Goal: Information Seeking & Learning: Check status

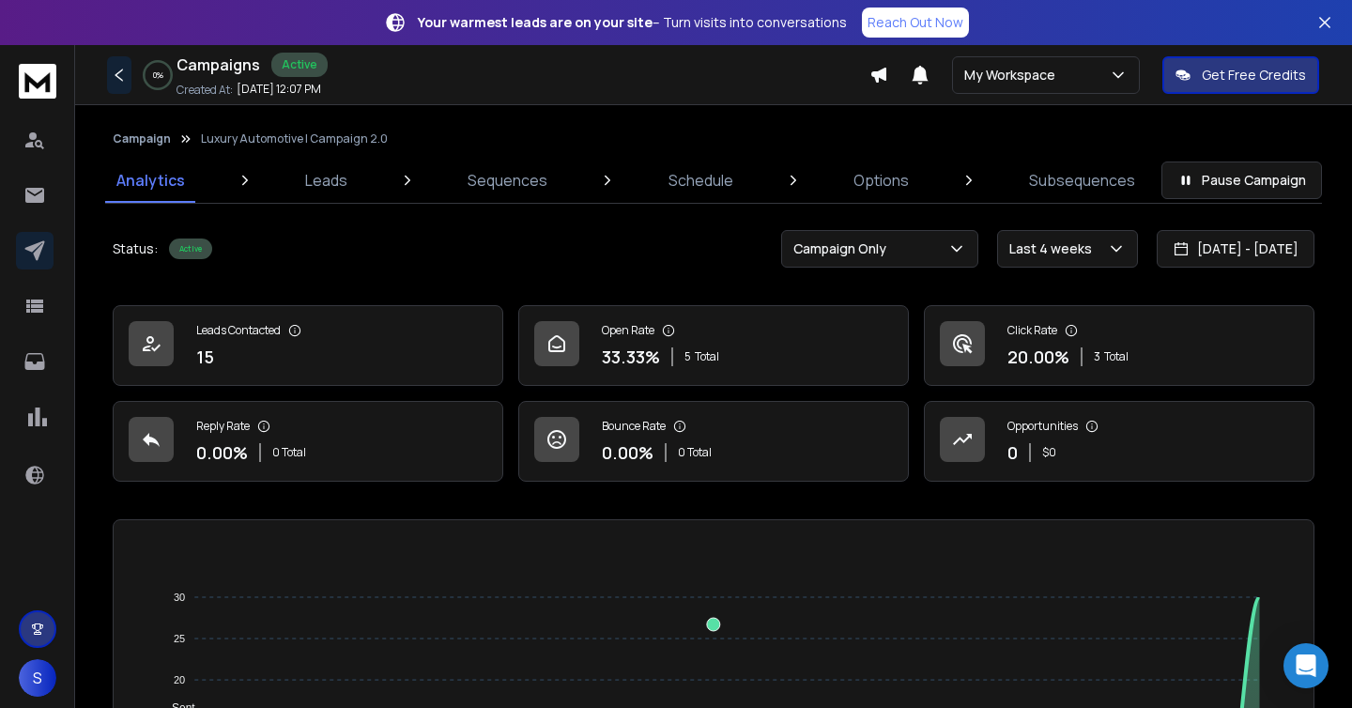
click at [115, 82] on icon at bounding box center [119, 75] width 17 height 17
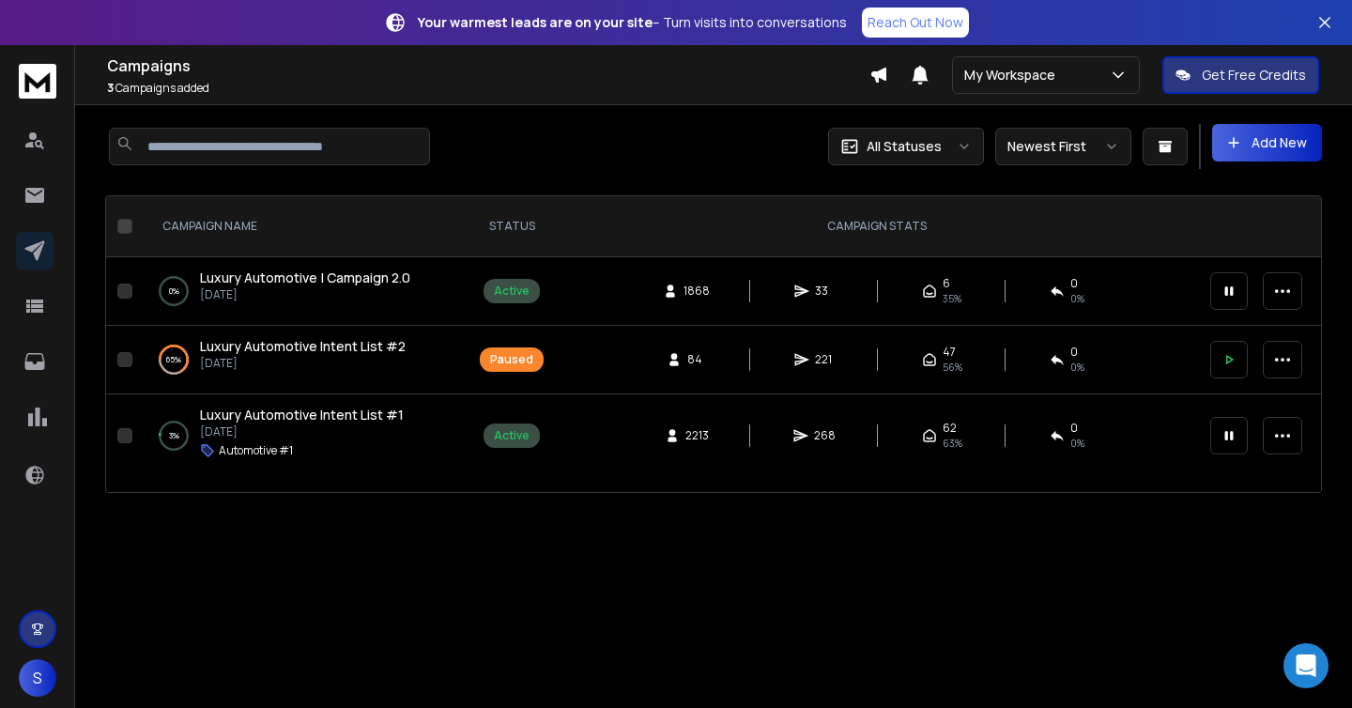
click at [577, 279] on div "1868 33 6 35 % 0 0 %" at bounding box center [877, 291] width 622 height 30
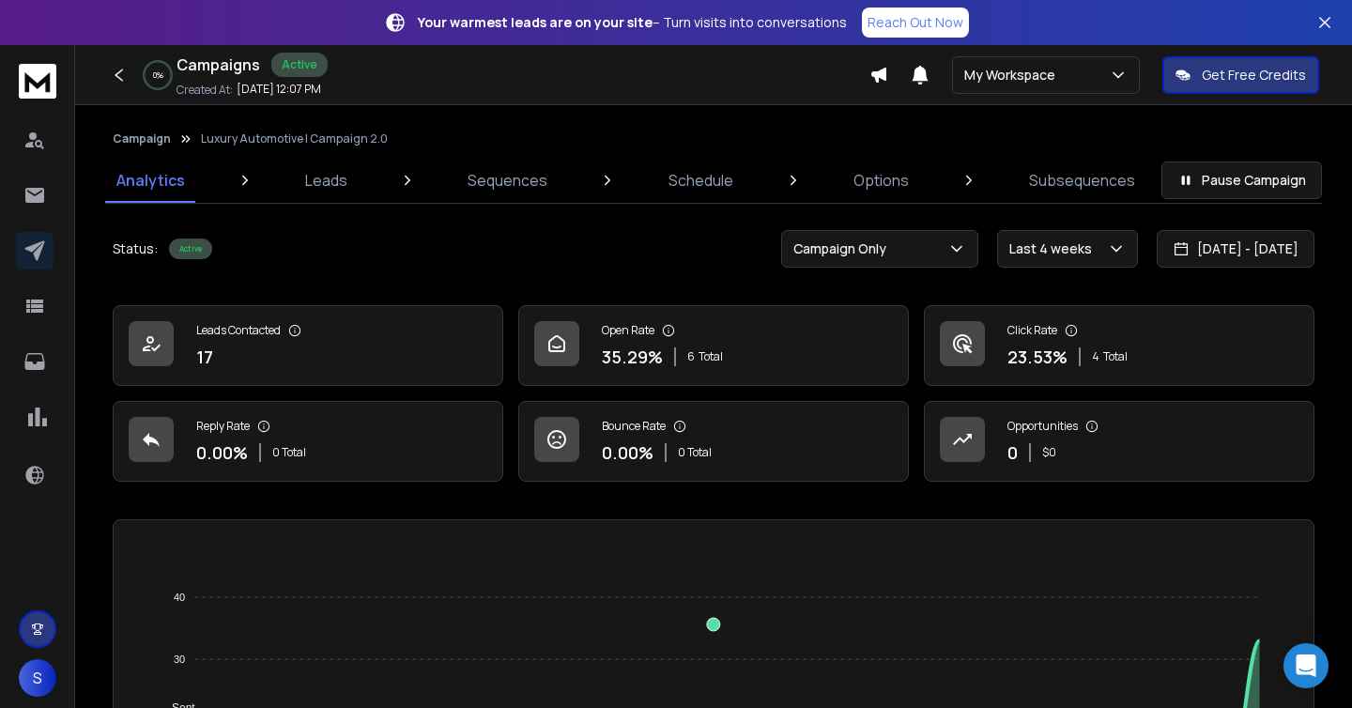
click at [1024, 347] on p "23.53 %" at bounding box center [1038, 357] width 60 height 26
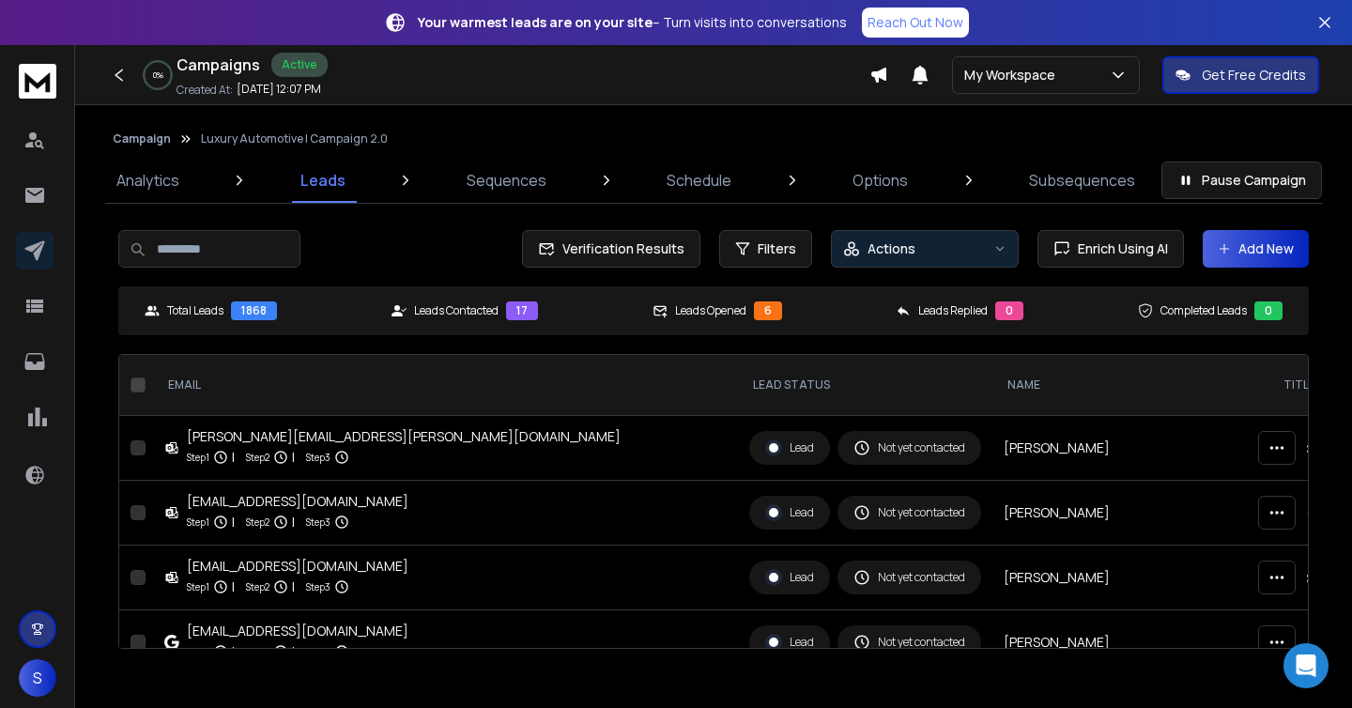
click at [912, 248] on p "Actions" at bounding box center [892, 248] width 48 height 19
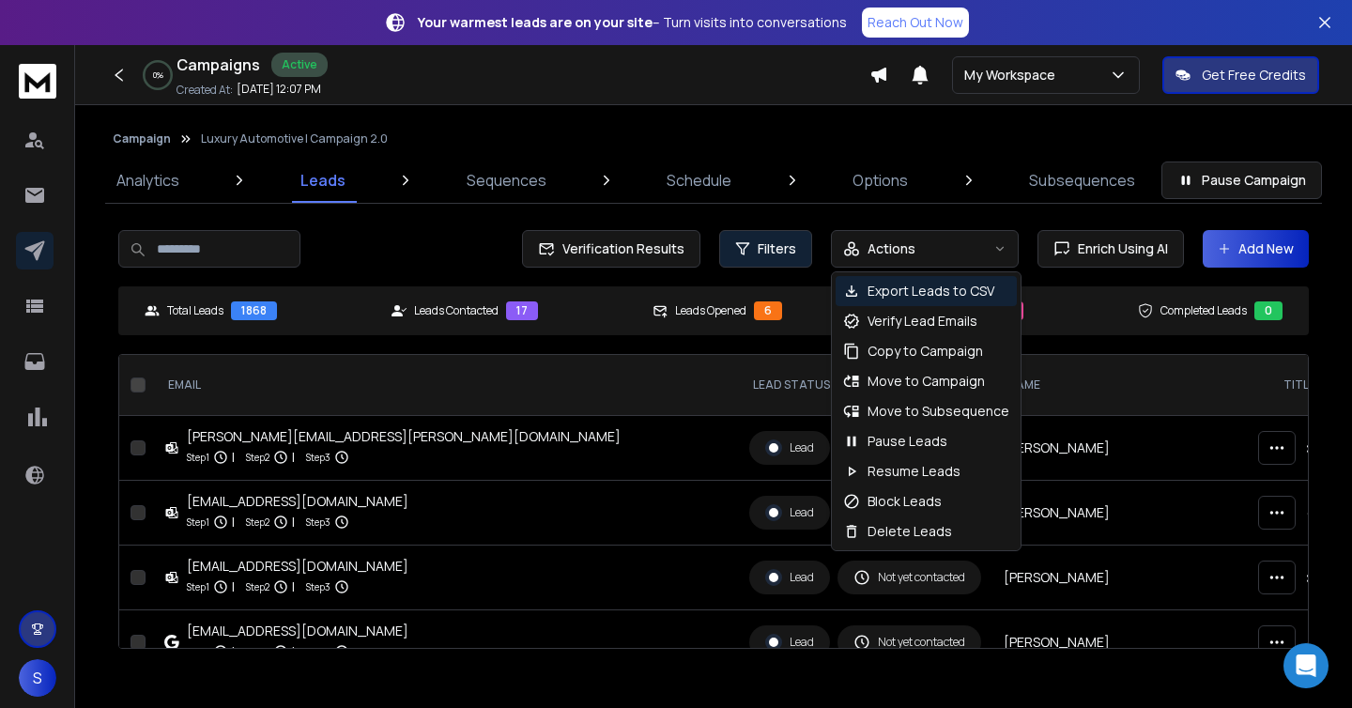
click at [800, 239] on button "Filters" at bounding box center [765, 249] width 93 height 38
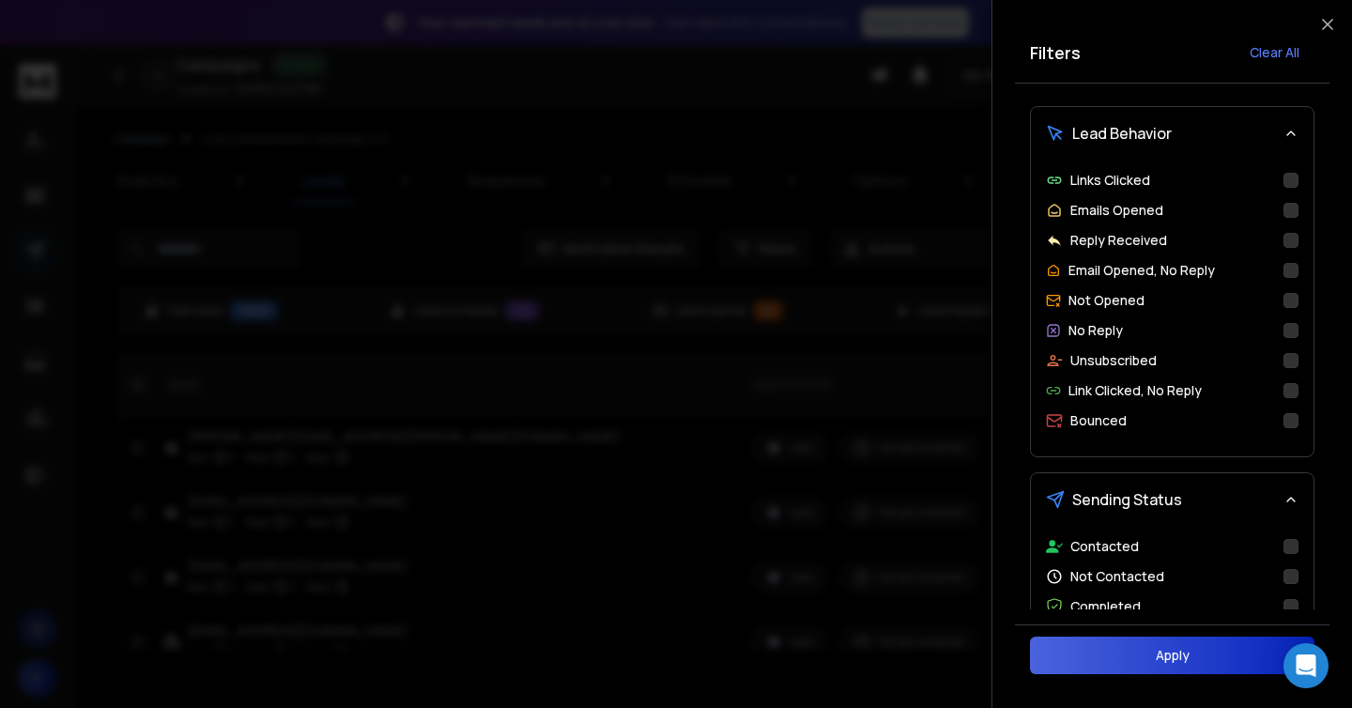
click at [1160, 182] on div "Links Clicked" at bounding box center [1172, 180] width 253 height 19
click at [1283, 181] on div "Links Clicked" at bounding box center [1172, 180] width 253 height 19
click at [1298, 182] on button "Links Clicked" at bounding box center [1291, 180] width 15 height 15
click at [1162, 654] on button "Apply" at bounding box center [1172, 656] width 285 height 38
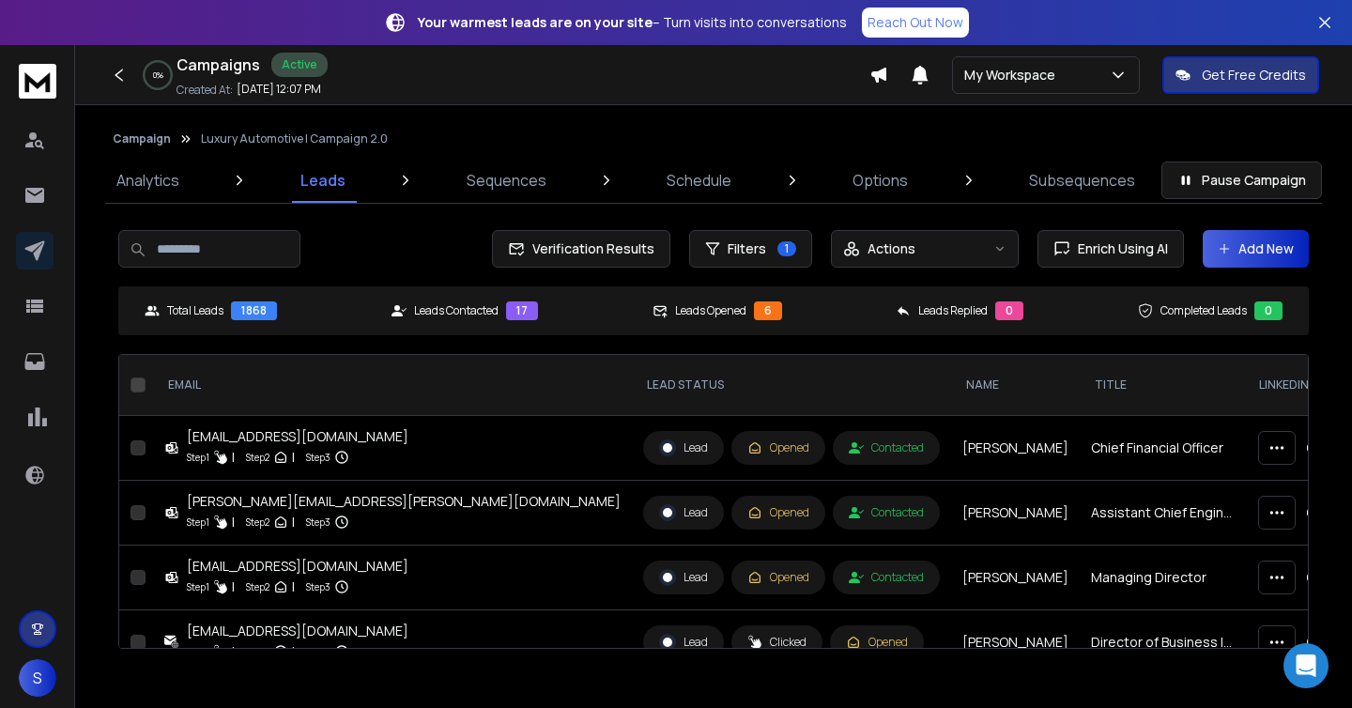
scroll to position [41, 0]
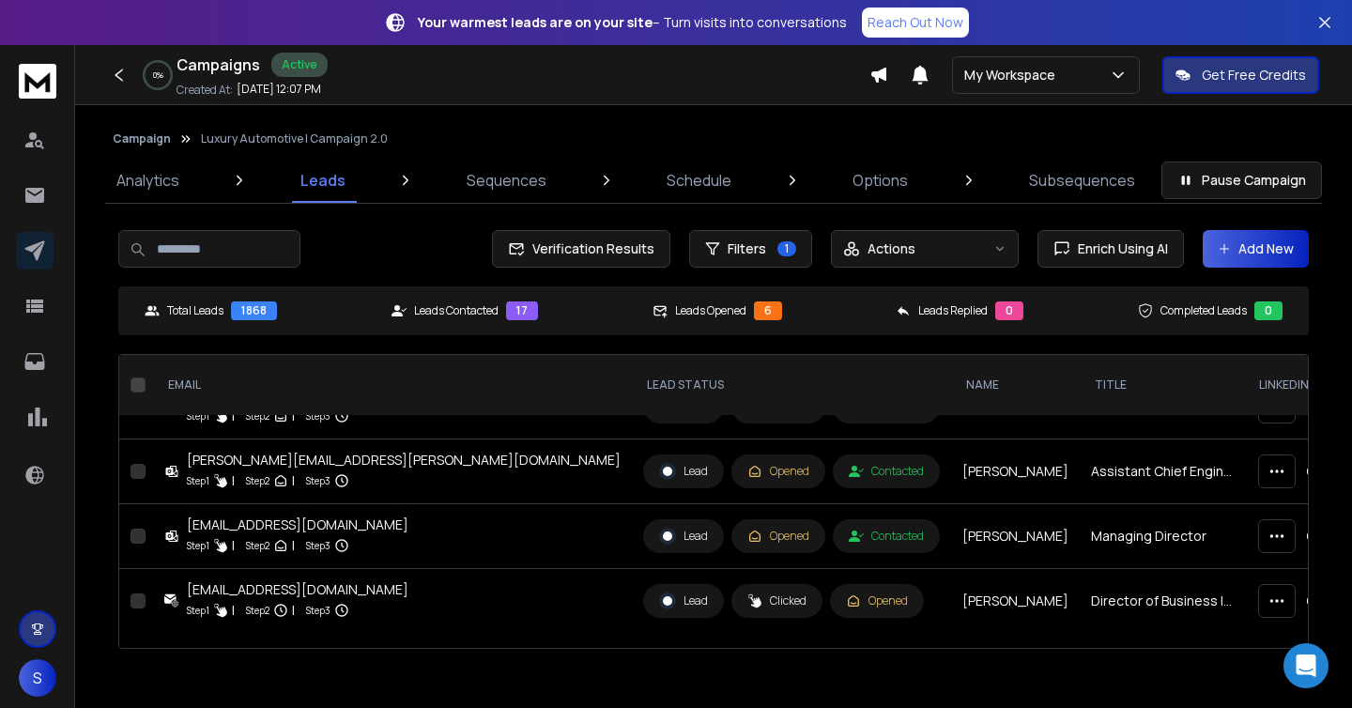
click at [363, 601] on div "[EMAIL_ADDRESS][DOMAIN_NAME] Step 1 | Step 2 | Step 3" at bounding box center [392, 600] width 456 height 41
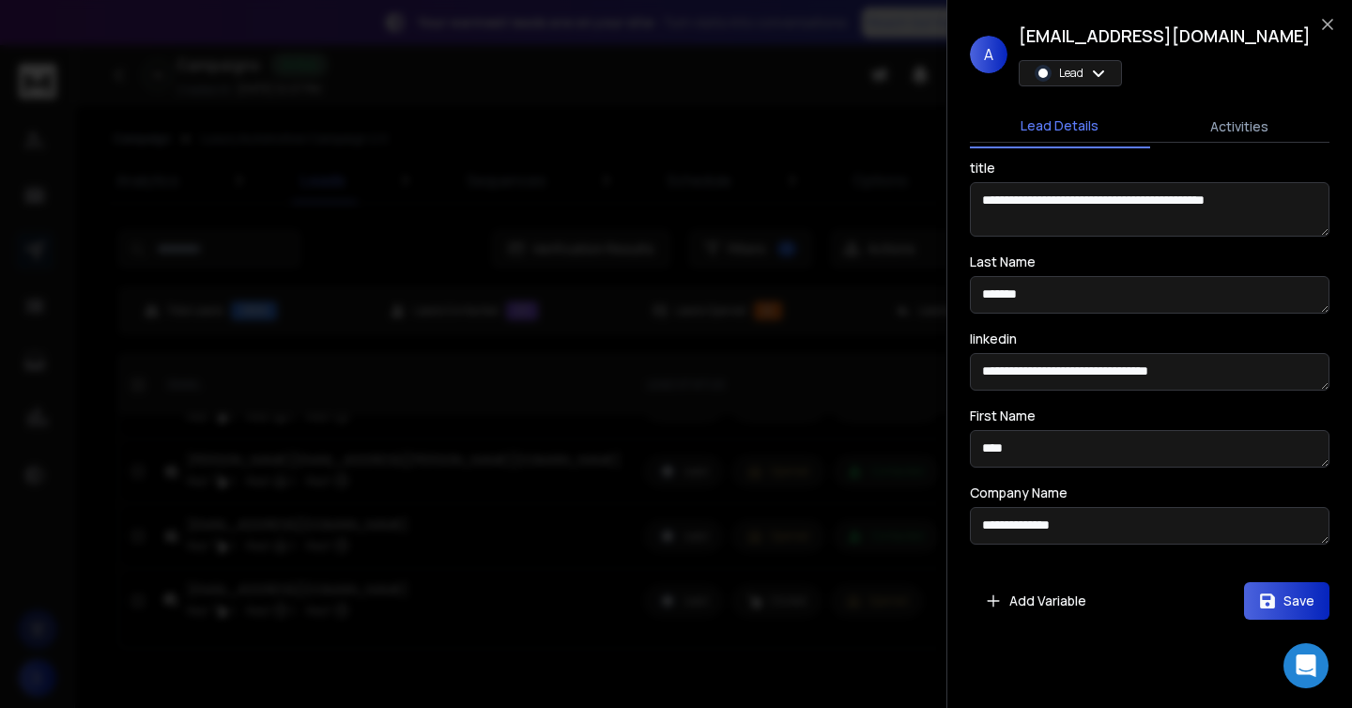
click at [1227, 367] on textarea "**********" at bounding box center [1150, 372] width 360 height 38
